Goal: Task Accomplishment & Management: Manage account settings

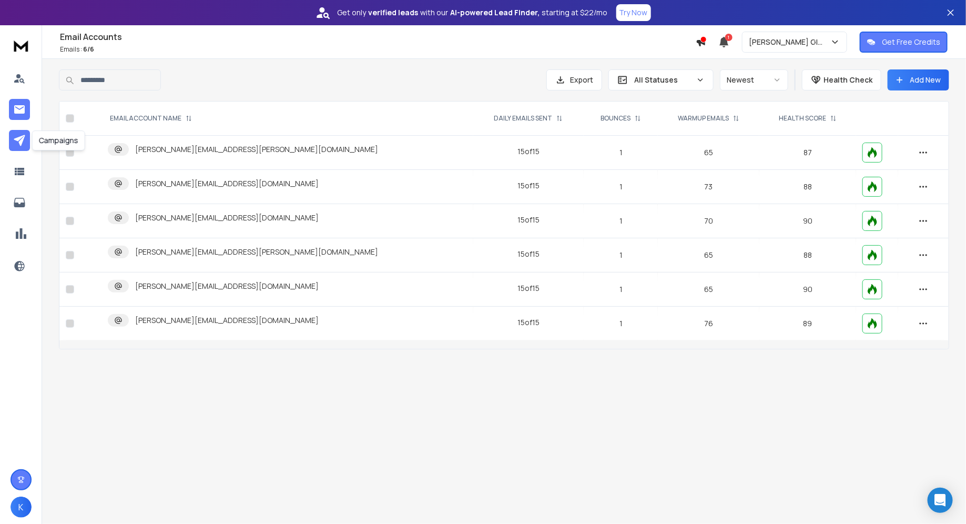
click at [14, 144] on icon at bounding box center [19, 140] width 13 height 13
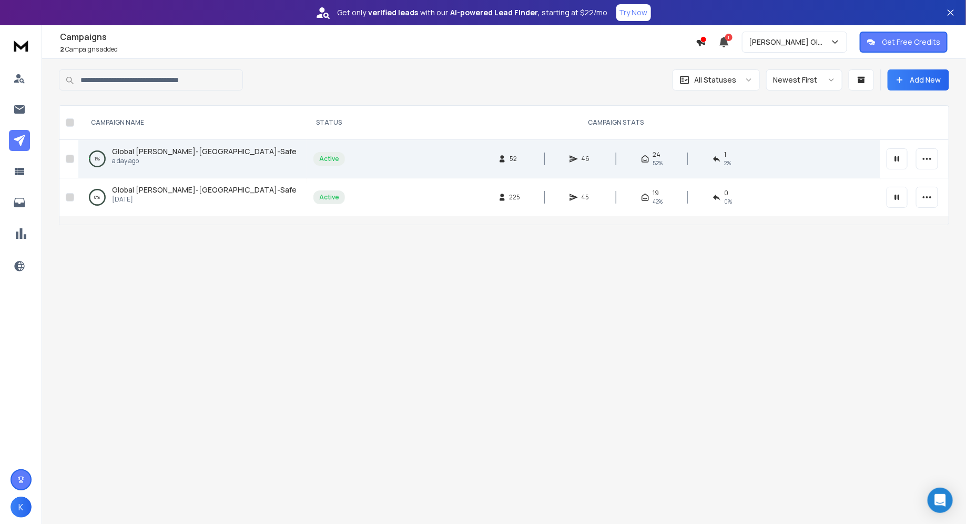
click at [208, 146] on div "1 % Global [PERSON_NAME]-[GEOGRAPHIC_DATA]-Safe a day ago" at bounding box center [193, 158] width 208 height 25
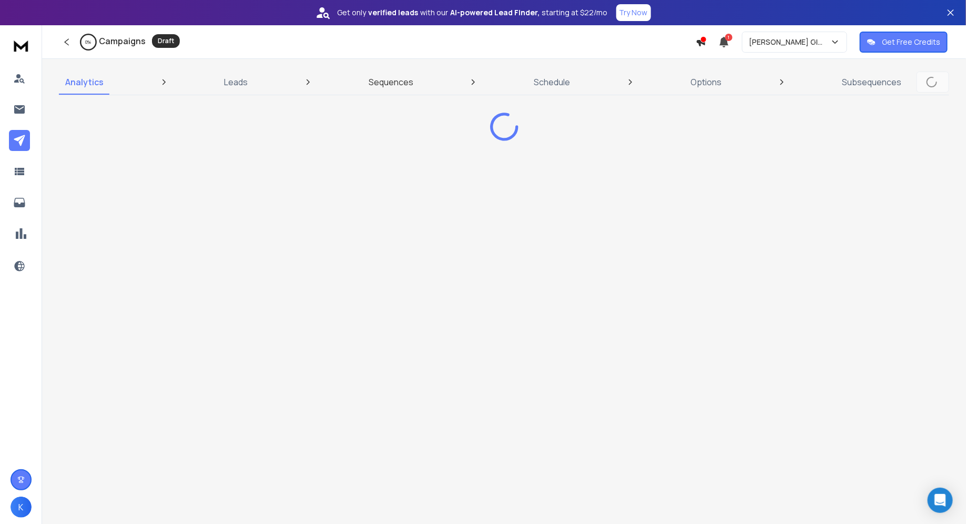
click at [401, 78] on p "Sequences" at bounding box center [391, 82] width 45 height 13
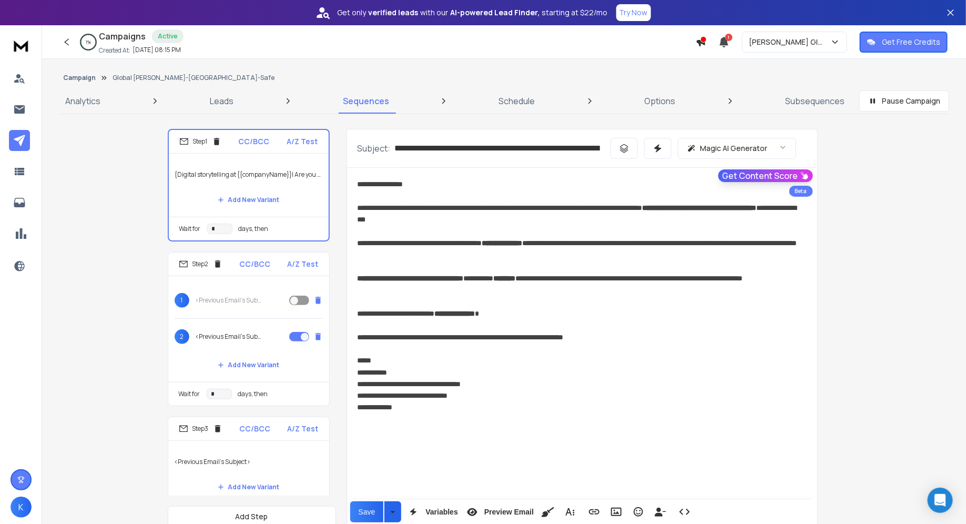
click at [207, 337] on p "<Previous Email's Subject>" at bounding box center [229, 336] width 67 height 8
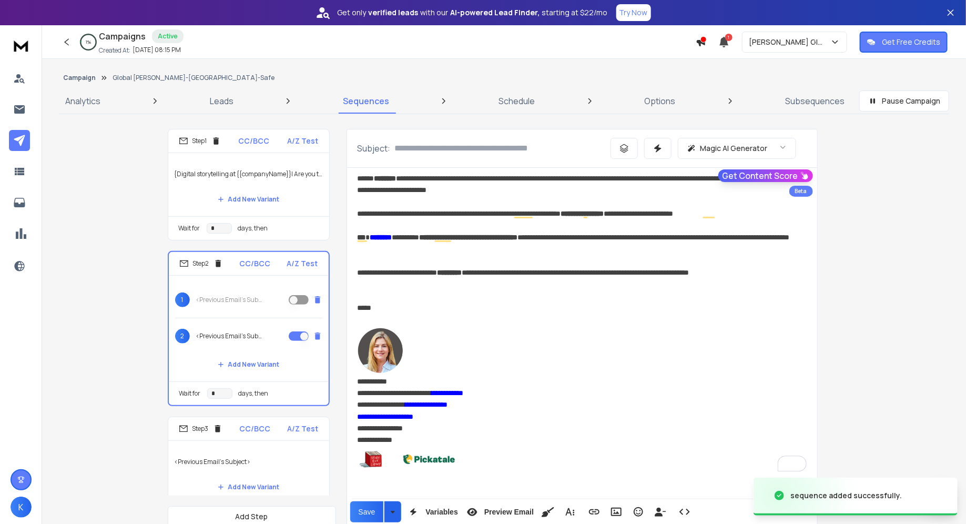
scroll to position [77, 0]
click at [219, 456] on p "<Previous Email's Subject>" at bounding box center [249, 461] width 148 height 29
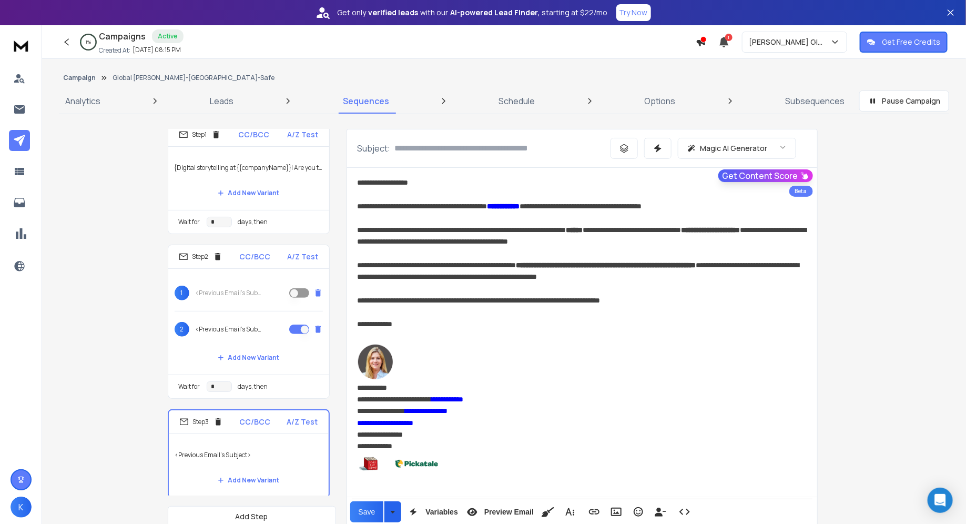
scroll to position [0, 0]
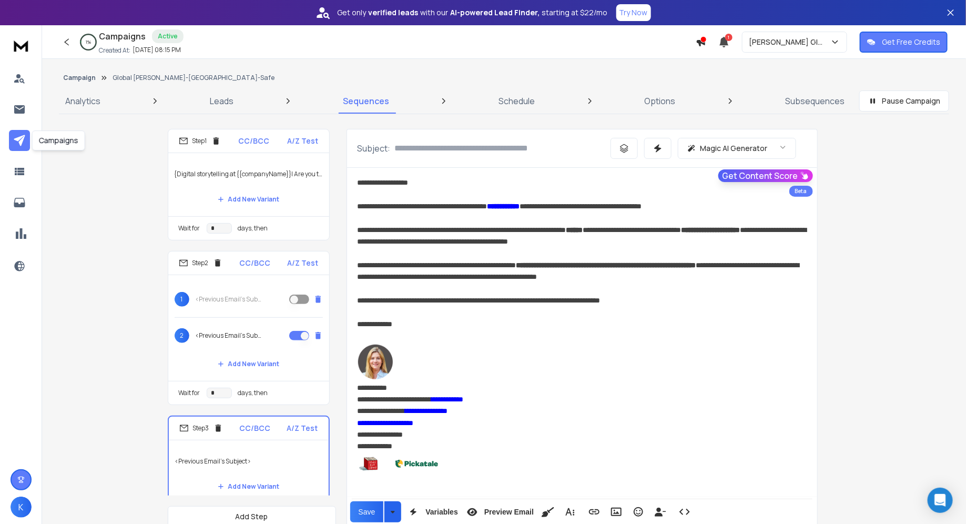
click at [23, 144] on icon at bounding box center [19, 140] width 13 height 13
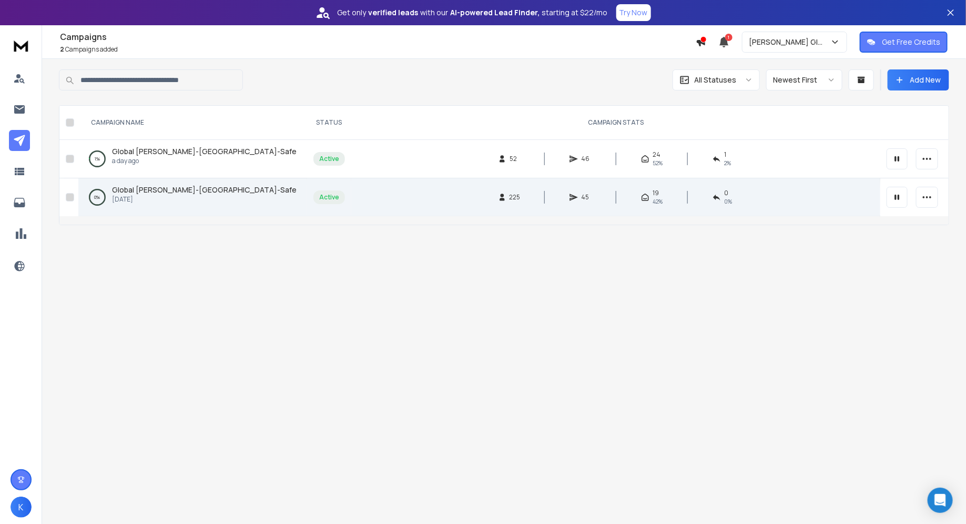
click at [187, 199] on p "[DATE]" at bounding box center [204, 199] width 185 height 8
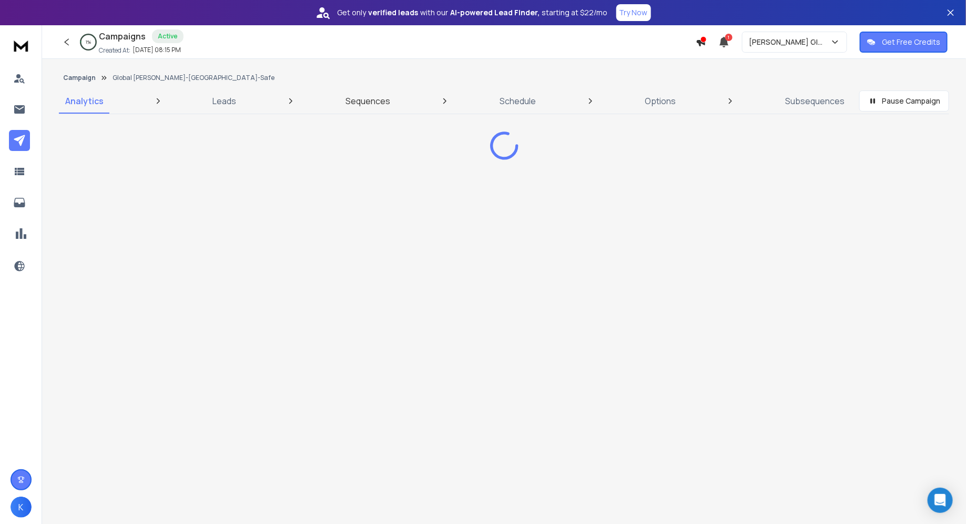
click at [363, 101] on p "Sequences" at bounding box center [367, 101] width 45 height 13
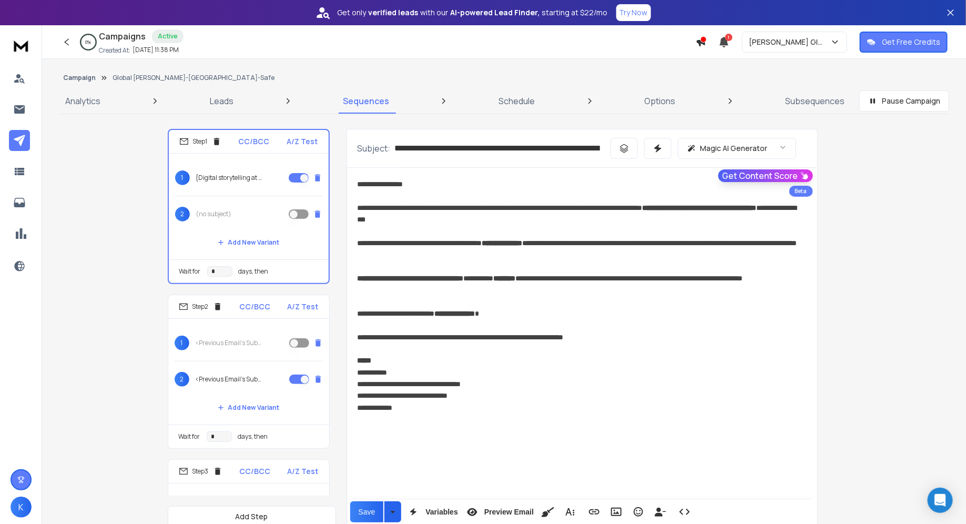
click at [229, 376] on p "<Previous Email's Subject>" at bounding box center [229, 379] width 67 height 8
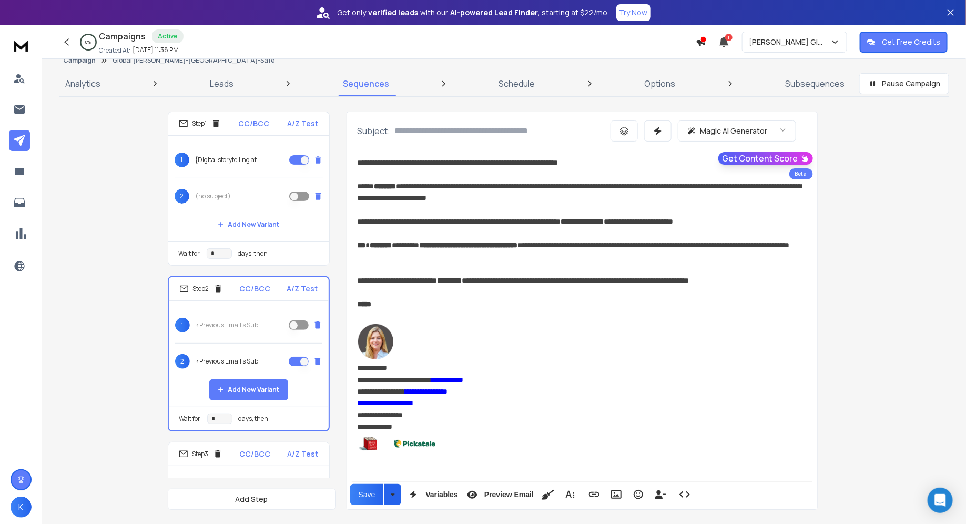
scroll to position [49, 0]
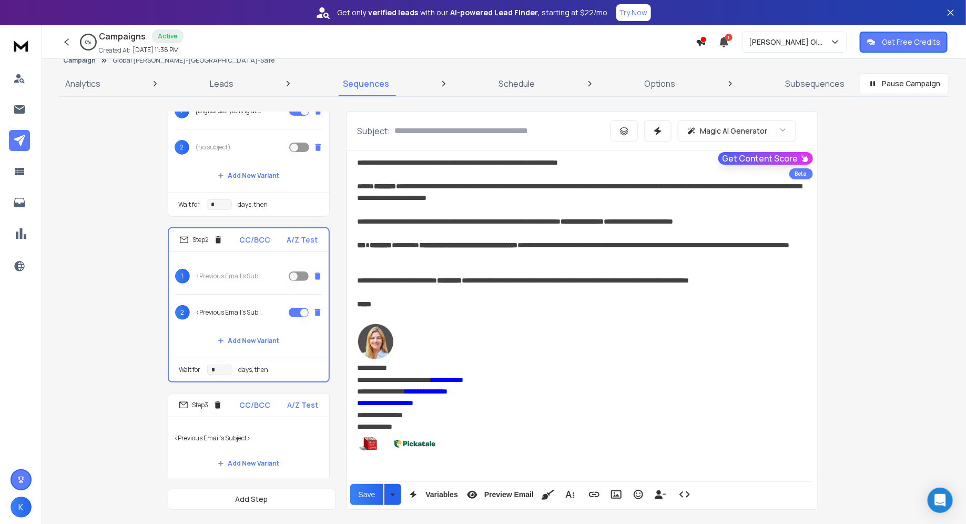
click at [215, 449] on p "<Previous Email's Subject>" at bounding box center [249, 437] width 148 height 29
